Goal: Navigation & Orientation: Find specific page/section

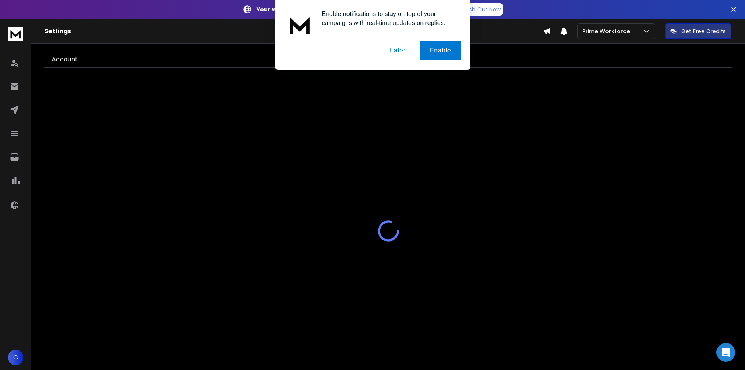
click at [402, 47] on button "Later" at bounding box center [397, 51] width 35 height 20
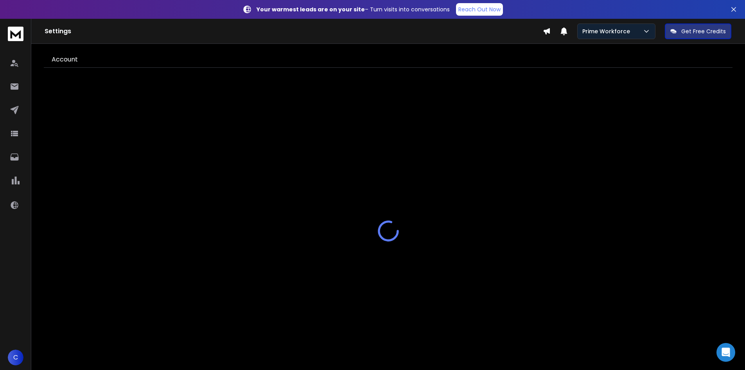
click at [627, 27] on p "Prime Workforce" at bounding box center [607, 31] width 51 height 8
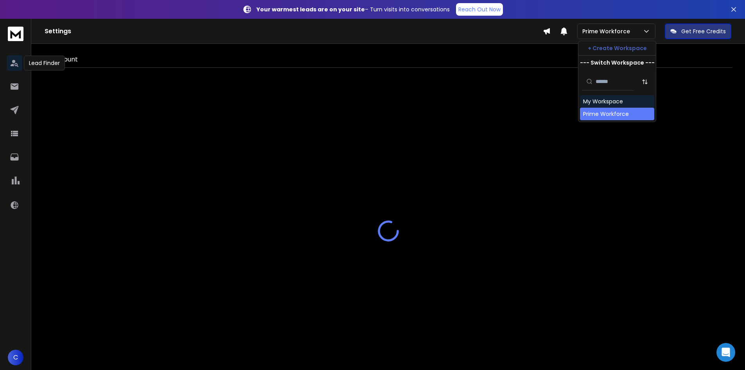
click at [16, 63] on icon at bounding box center [14, 62] width 9 height 9
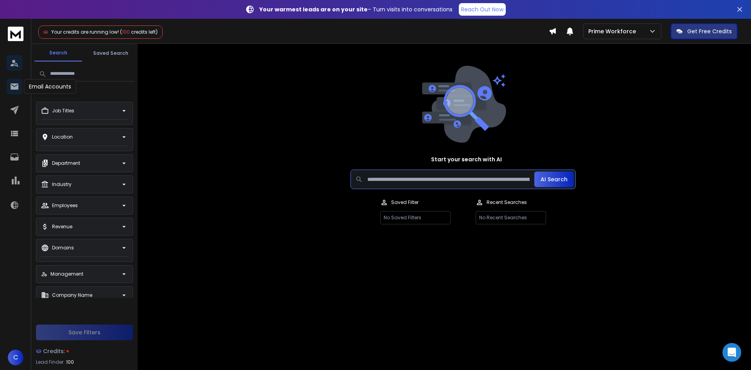
click at [11, 88] on icon at bounding box center [15, 86] width 8 height 6
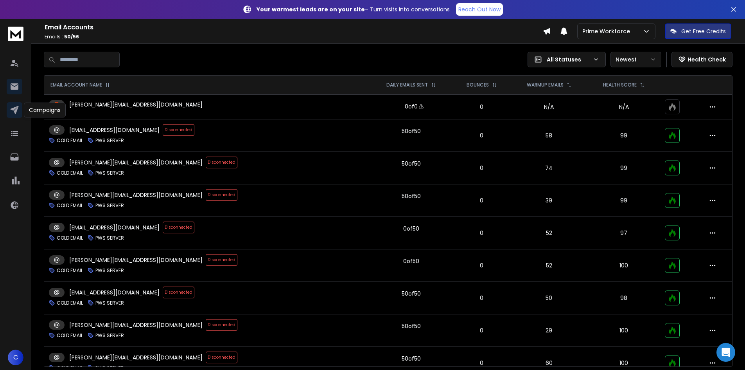
click at [12, 112] on icon at bounding box center [14, 109] width 9 height 9
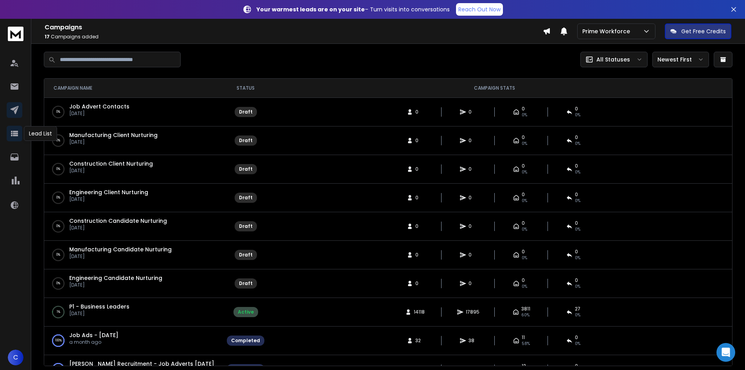
click at [15, 131] on icon at bounding box center [14, 133] width 7 height 5
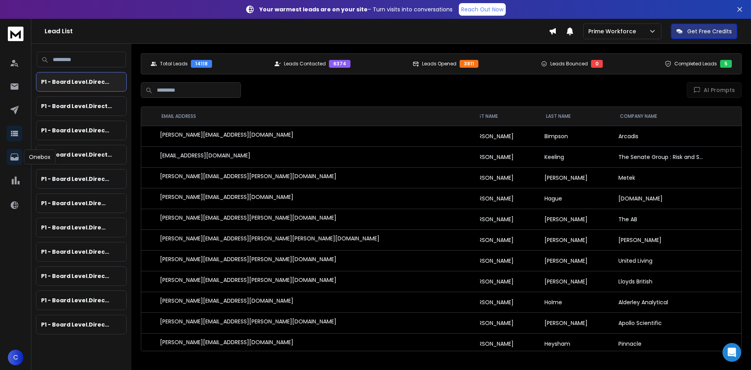
click at [15, 151] on link at bounding box center [15, 157] width 16 height 16
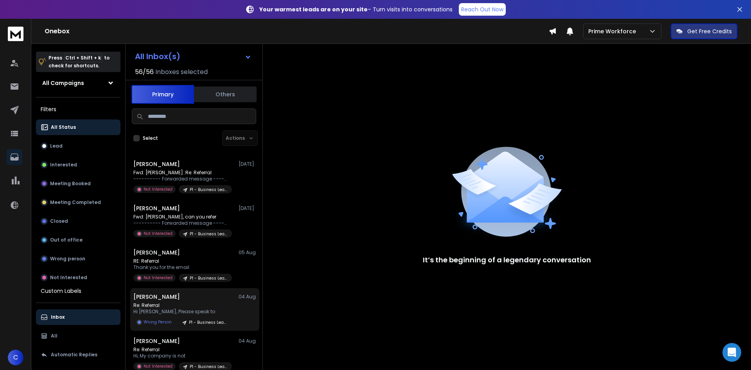
click at [159, 304] on p "Re: Referral" at bounding box center [180, 305] width 94 height 6
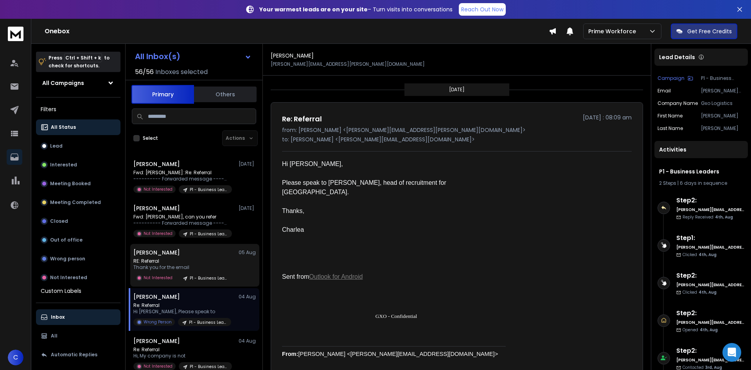
click at [163, 265] on p "Thank you for the email" at bounding box center [180, 267] width 94 height 6
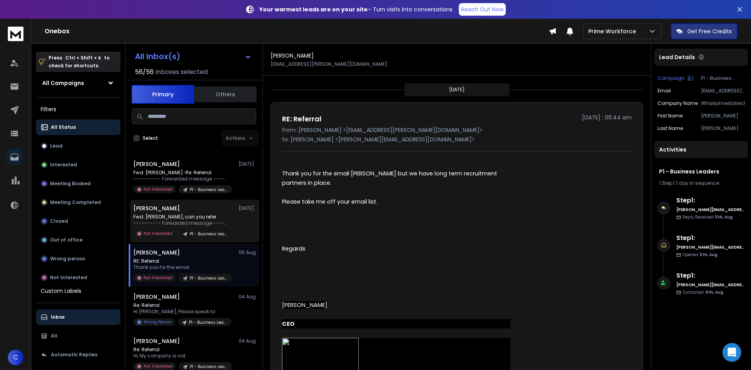
click at [193, 213] on div "[PERSON_NAME] [DATE] Fwd: [PERSON_NAME], can you refer ---------- Forwarded mes…" at bounding box center [194, 220] width 123 height 33
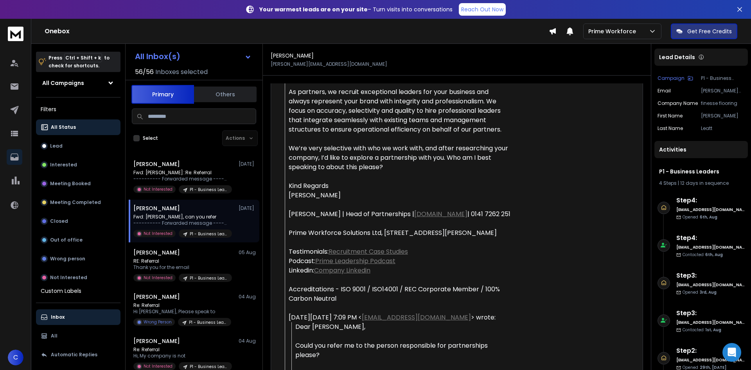
scroll to position [469, 0]
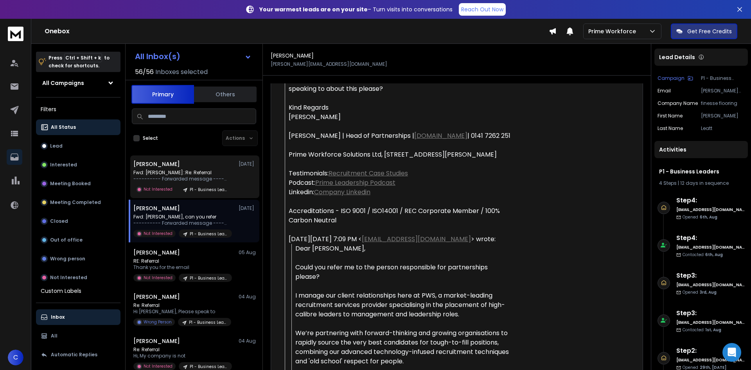
click at [180, 177] on p "---------- Forwarded message --------- From:" at bounding box center [180, 179] width 94 height 6
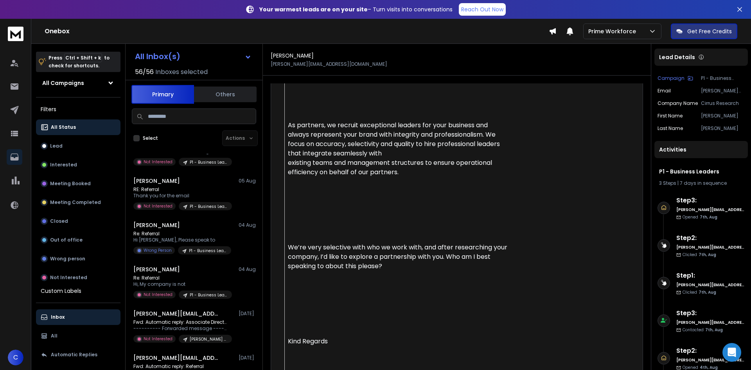
scroll to position [78, 0]
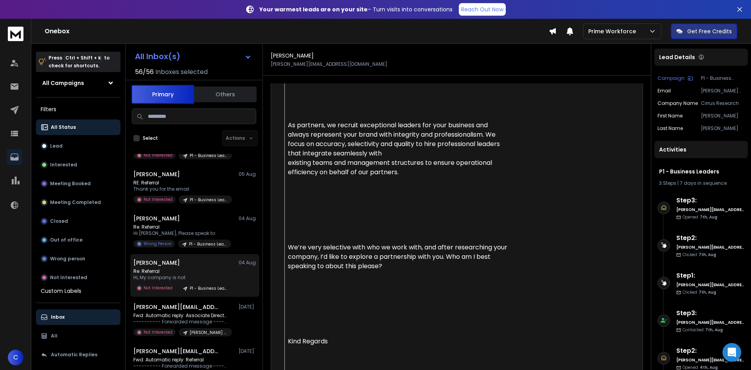
click at [189, 269] on p "Re: Referral" at bounding box center [180, 271] width 94 height 6
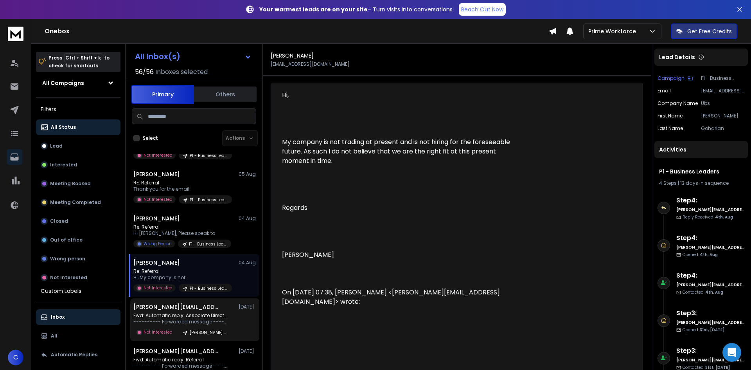
click at [212, 314] on p "Fwd: Automatic reply: Associate Director" at bounding box center [180, 315] width 94 height 6
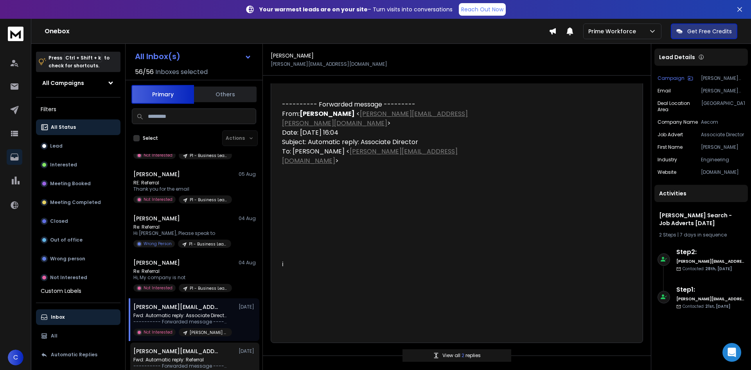
click at [208, 356] on div "[PERSON_NAME][EMAIL_ADDRESS][DOMAIN_NAME] [DATE] Fwd: Automatic reply: Referral…" at bounding box center [194, 363] width 123 height 33
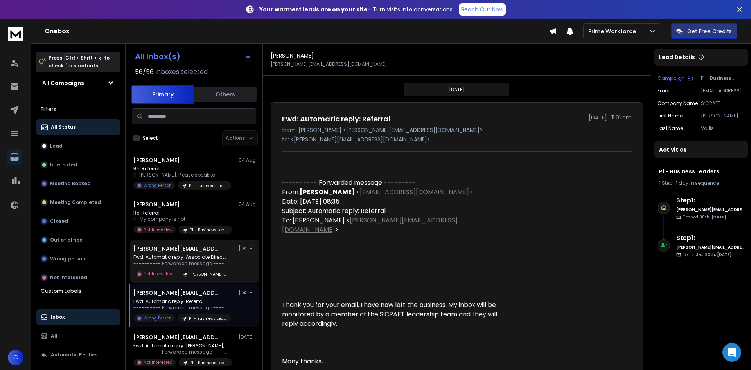
scroll to position [156, 0]
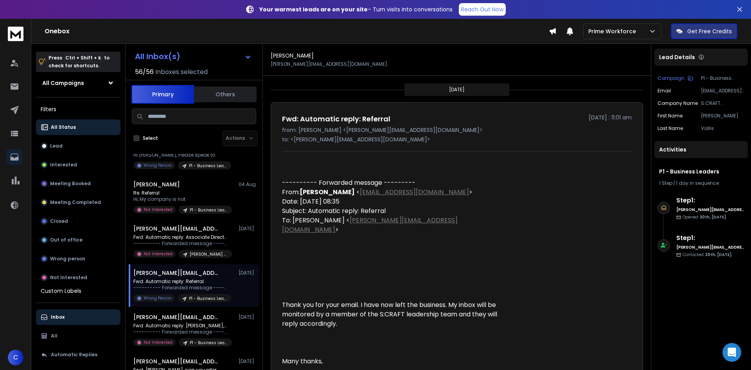
click at [191, 278] on p "Fwd: Automatic reply: Referral" at bounding box center [180, 281] width 94 height 6
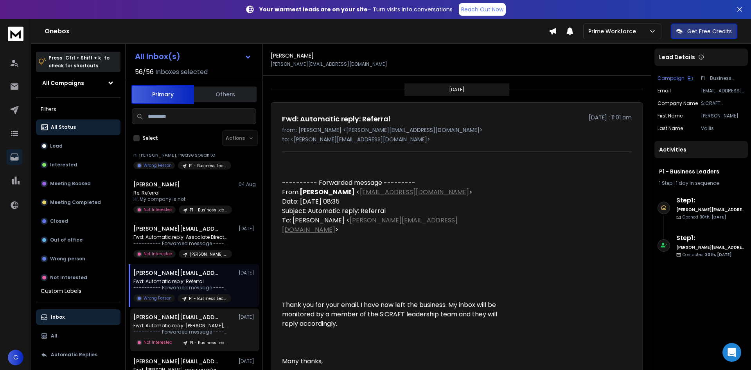
click at [211, 323] on p "Fwd: Automatic reply: [PERSON_NAME], can" at bounding box center [180, 325] width 94 height 6
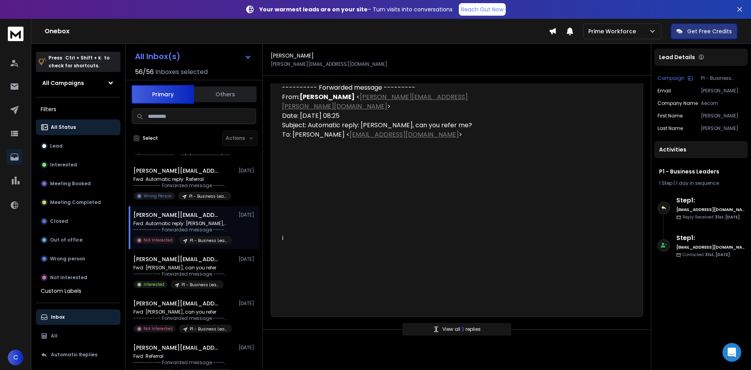
scroll to position [274, 0]
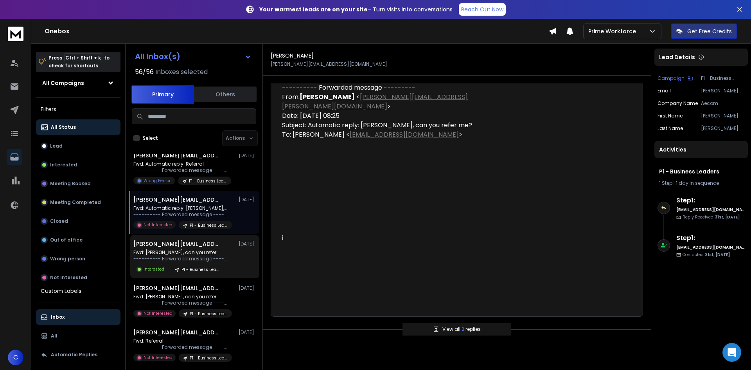
click at [196, 253] on p "Fwd: [PERSON_NAME], can you refer" at bounding box center [180, 252] width 94 height 6
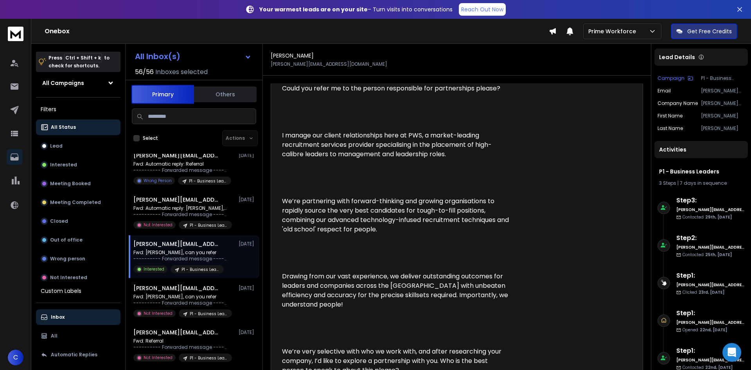
scroll to position [861, 0]
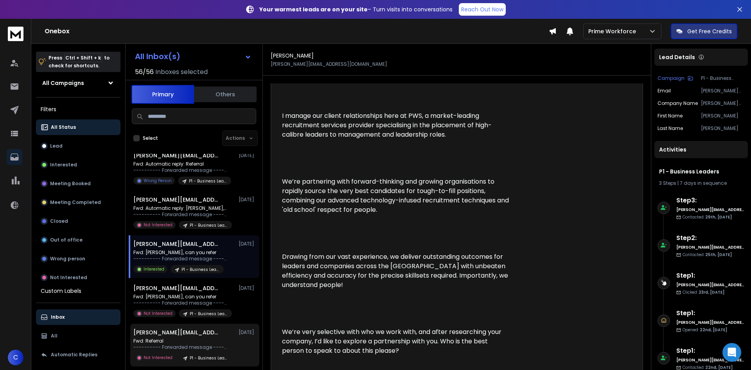
click at [204, 332] on h1 "[PERSON_NAME][EMAIL_ADDRESS][DOMAIN_NAME]" at bounding box center [176, 332] width 86 height 8
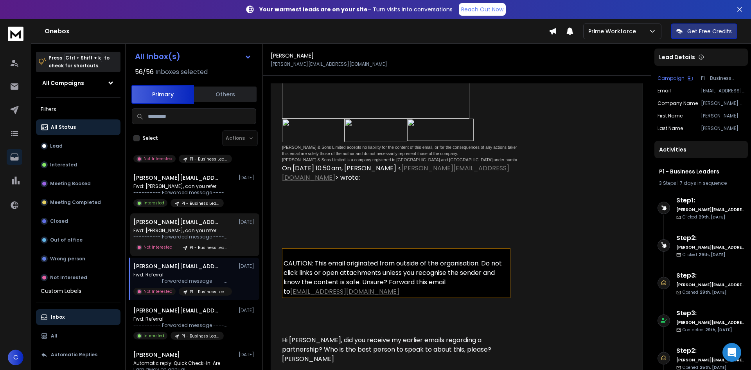
scroll to position [352, 0]
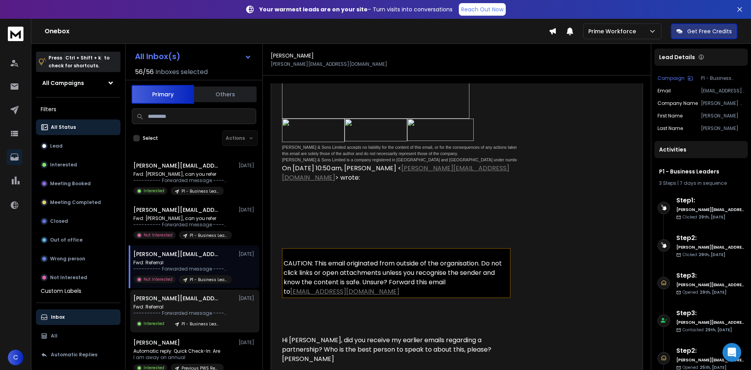
click at [203, 302] on h1 "[PERSON_NAME][EMAIL_ADDRESS][DOMAIN_NAME]" at bounding box center [176, 298] width 86 height 8
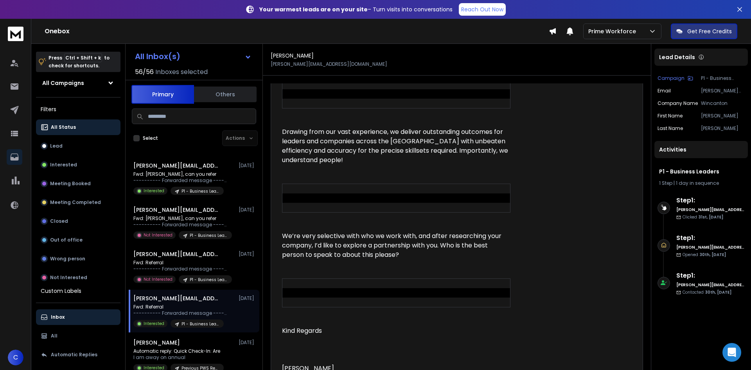
scroll to position [1017, 0]
